Goal: Navigation & Orientation: Find specific page/section

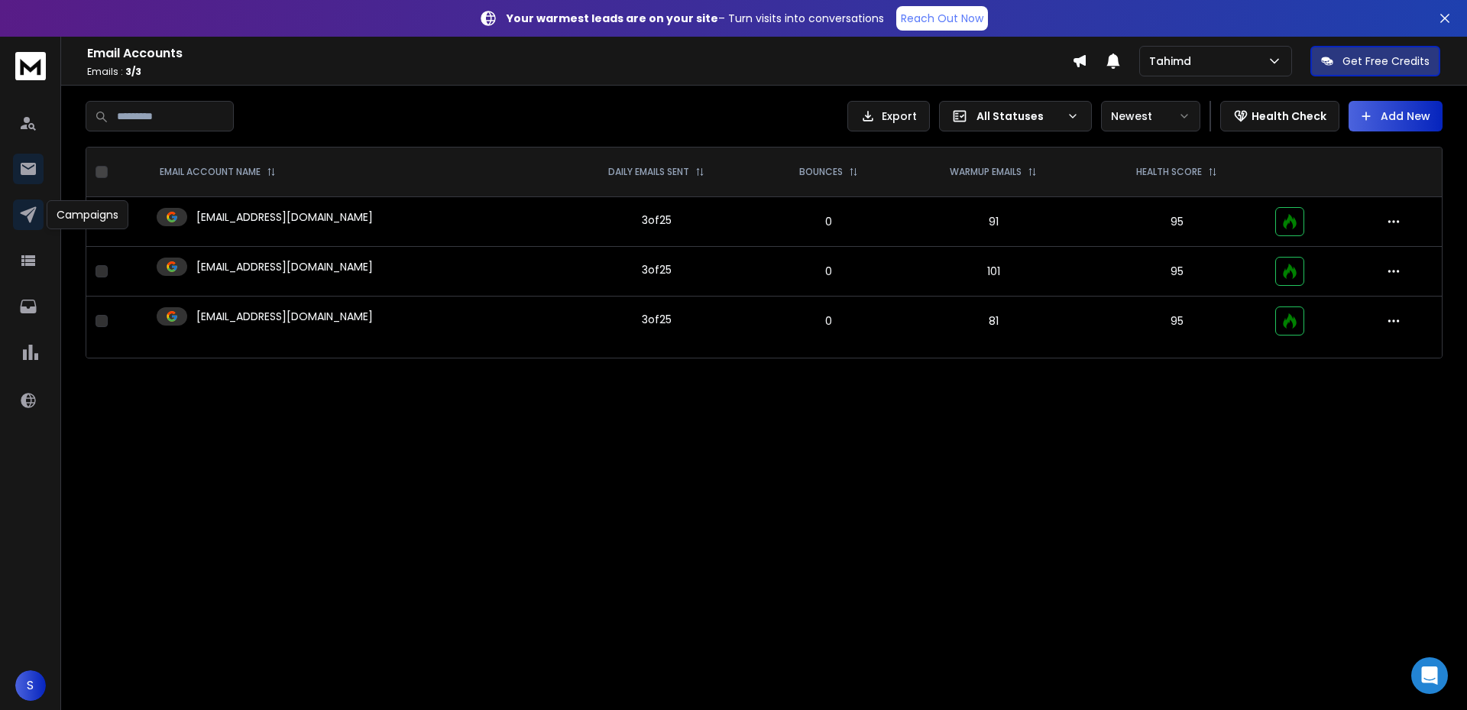
click at [21, 206] on icon at bounding box center [28, 214] width 18 height 18
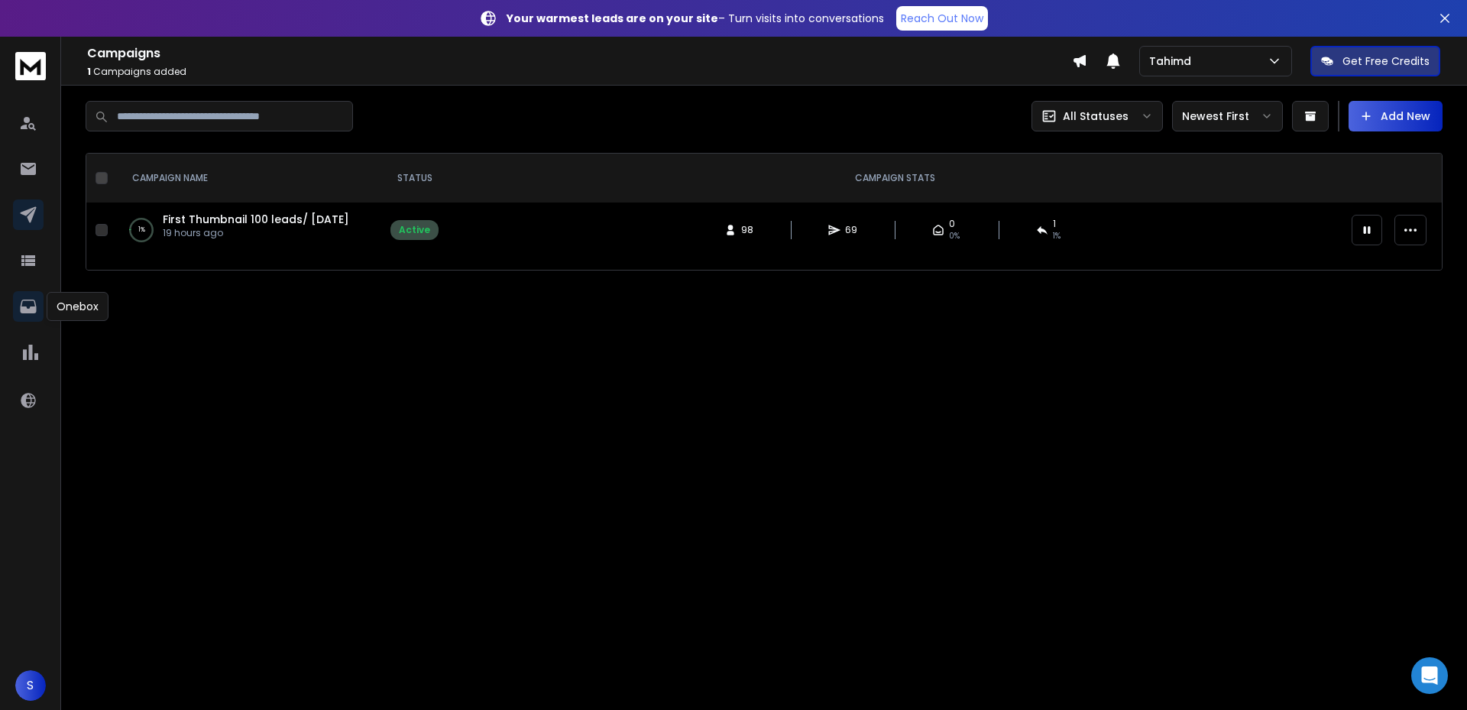
click at [26, 305] on icon at bounding box center [28, 306] width 18 height 18
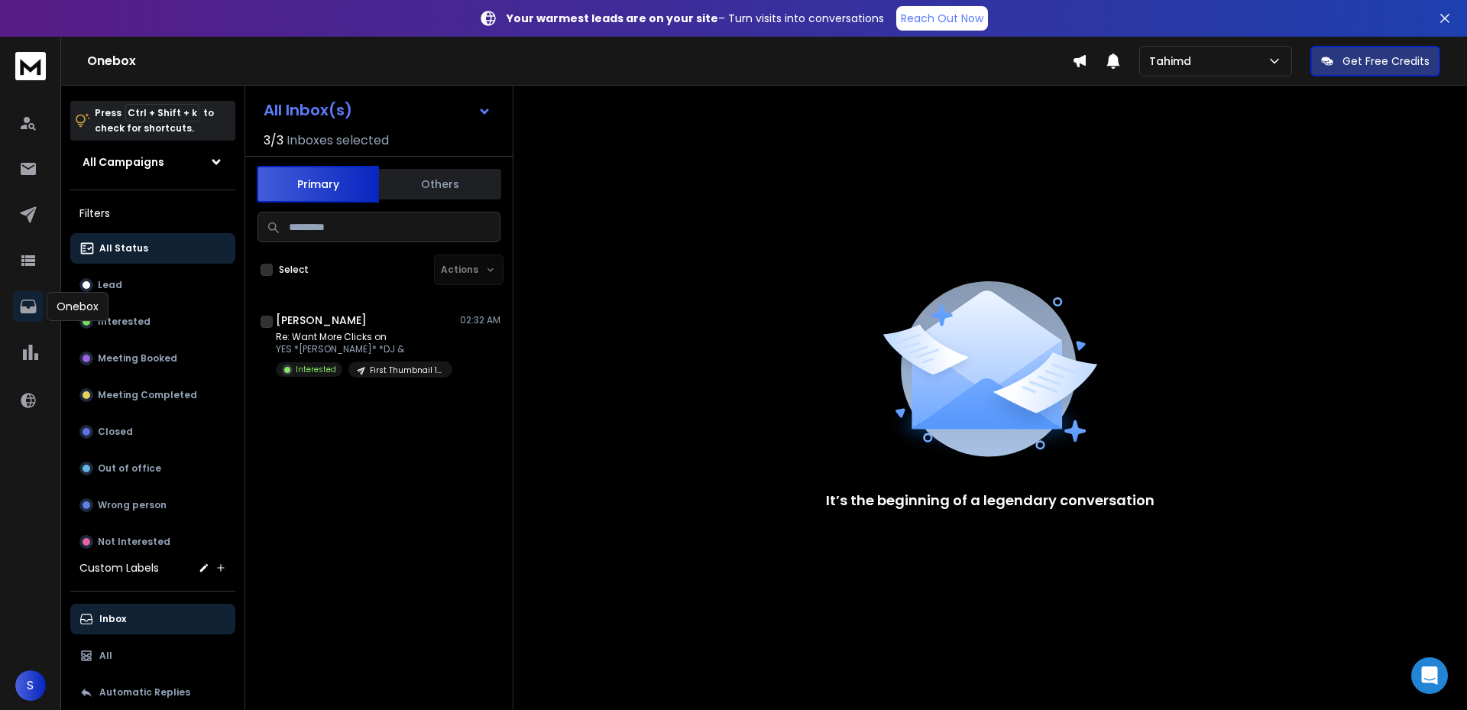
click at [24, 306] on icon at bounding box center [28, 306] width 16 height 14
click at [143, 620] on button "Inbox" at bounding box center [152, 618] width 165 height 31
click at [24, 219] on icon at bounding box center [28, 214] width 18 height 18
